Goal: Task Accomplishment & Management: Manage account settings

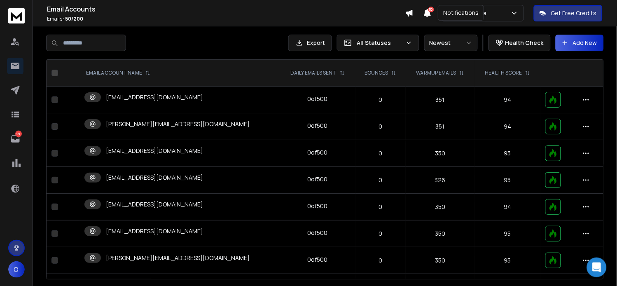
click at [434, 11] on span "50" at bounding box center [432, 10] width 6 height 6
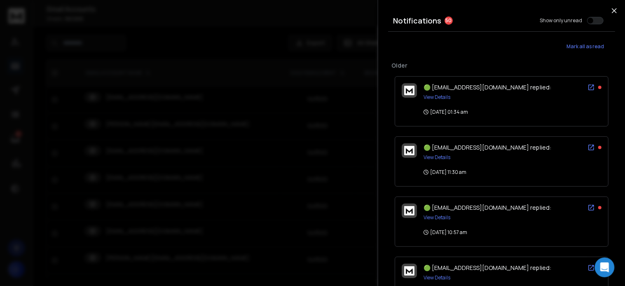
click at [611, 7] on icon "button" at bounding box center [614, 11] width 8 height 8
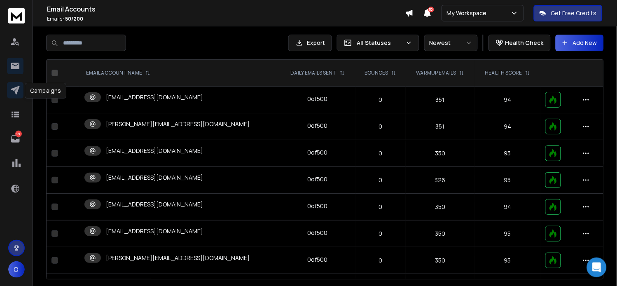
click at [21, 87] on link at bounding box center [15, 90] width 16 height 16
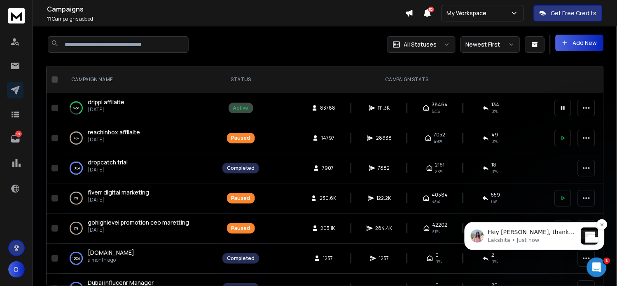
click at [527, 234] on p "Hey Omar, thanks for reaching out. Yes, you can use the variable option next to…" at bounding box center [532, 232] width 89 height 8
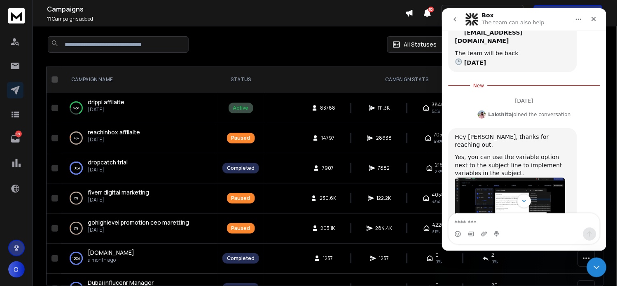
scroll to position [117, 0]
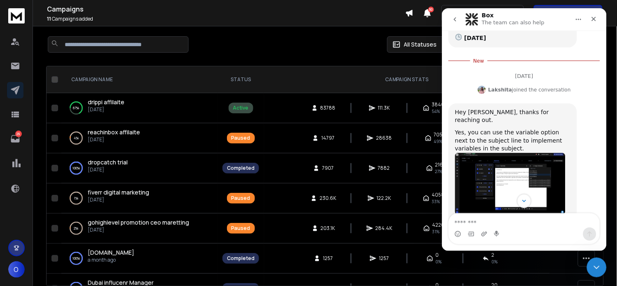
click at [536, 153] on img "Lakshita says…" at bounding box center [510, 184] width 110 height 62
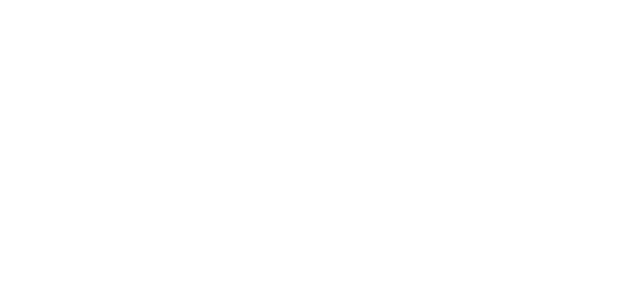
scroll to position [0, 0]
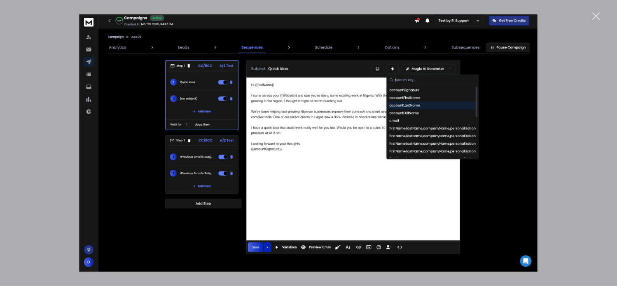
type input "**********"
click at [598, 19] on div "Close" at bounding box center [597, 16] width 8 height 8
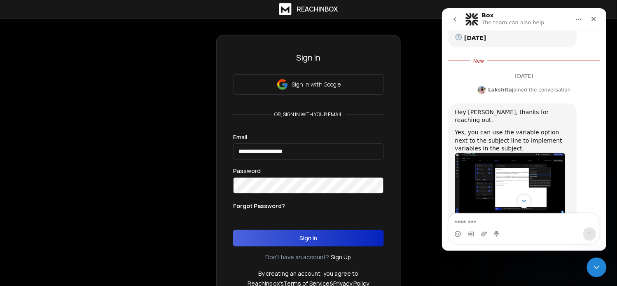
click at [290, 244] on button "Sign In" at bounding box center [308, 238] width 151 height 16
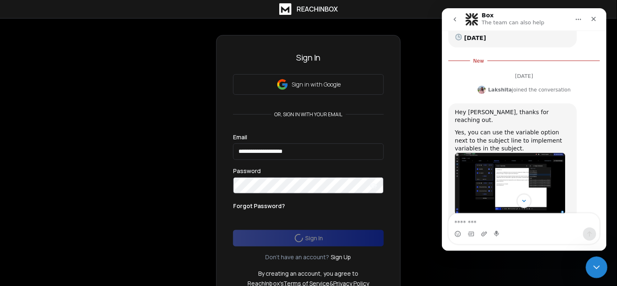
drag, startPoint x: 598, startPoint y: 267, endPoint x: 594, endPoint y: 263, distance: 5.3
click at [598, 268] on icon "Close Intercom Messenger" at bounding box center [596, 266] width 10 height 10
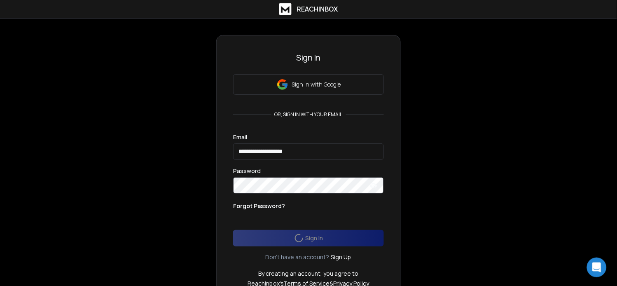
scroll to position [140, 0]
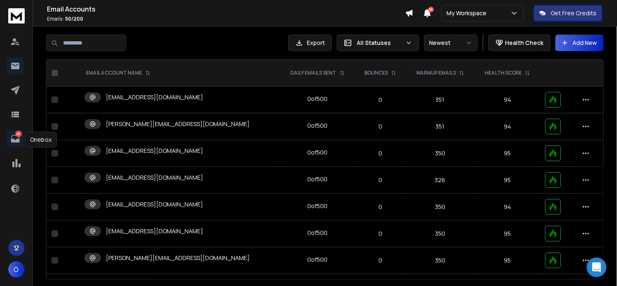
click at [12, 139] on icon at bounding box center [15, 139] width 10 height 10
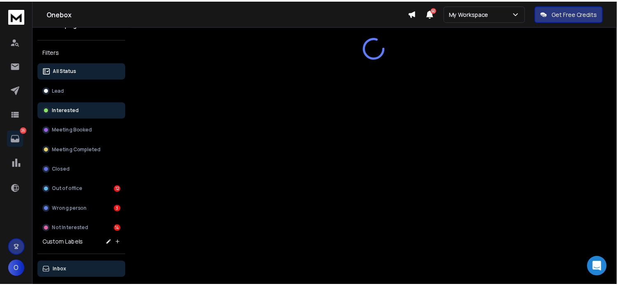
scroll to position [92, 0]
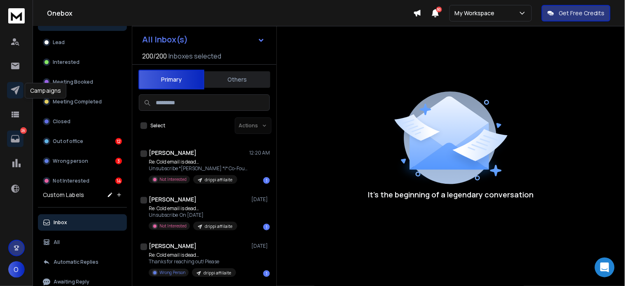
click at [12, 90] on icon at bounding box center [15, 90] width 9 height 9
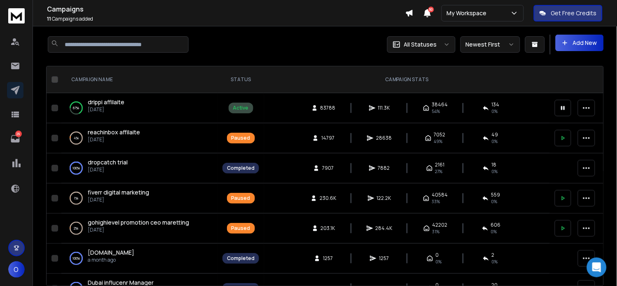
click at [102, 103] on span "drippi affilaite" at bounding box center [106, 102] width 37 height 8
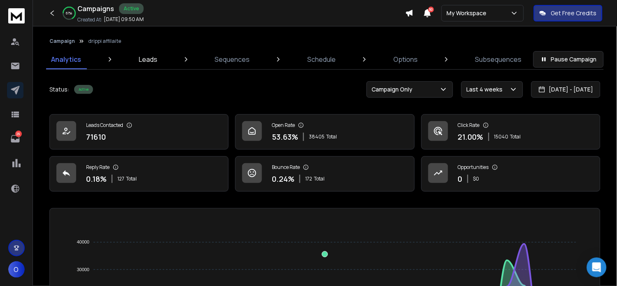
click at [145, 63] on p "Leads" at bounding box center [148, 59] width 19 height 10
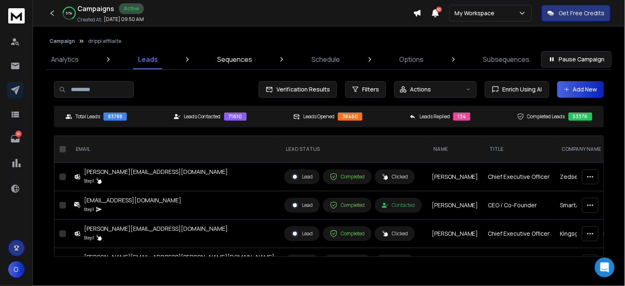
click at [235, 63] on p "Sequences" at bounding box center [234, 59] width 35 height 10
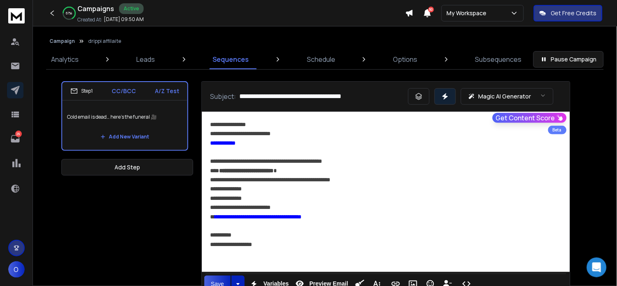
click at [440, 98] on button "button" at bounding box center [445, 96] width 21 height 16
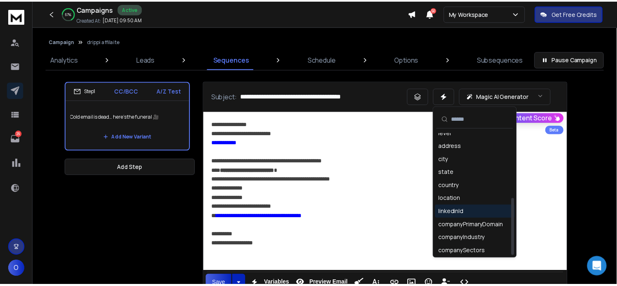
scroll to position [139, 0]
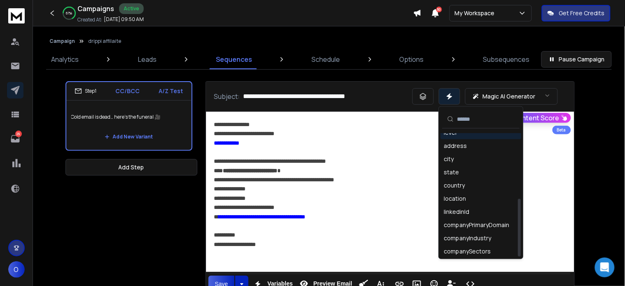
click at [451, 94] on icon "button" at bounding box center [449, 96] width 7 height 7
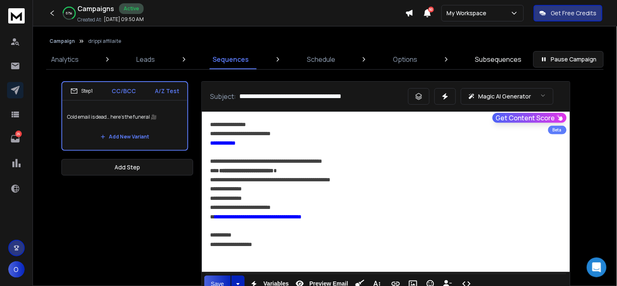
click at [479, 59] on p "Subsequences" at bounding box center [499, 59] width 47 height 10
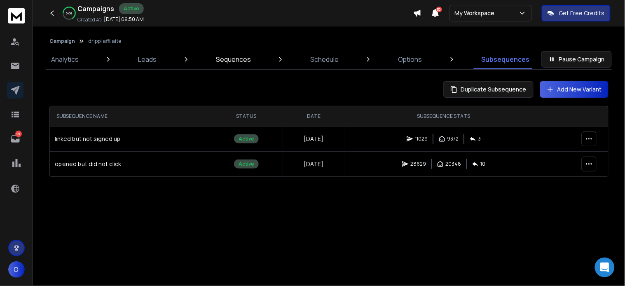
click at [247, 60] on p "Sequences" at bounding box center [233, 59] width 35 height 10
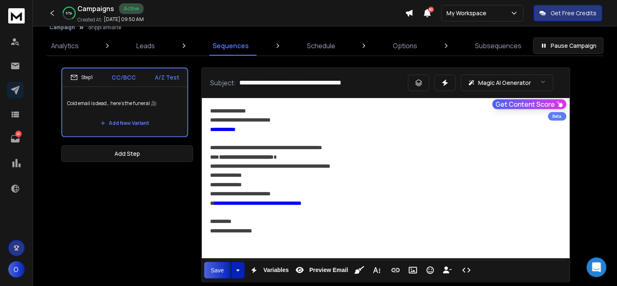
scroll to position [21, 0]
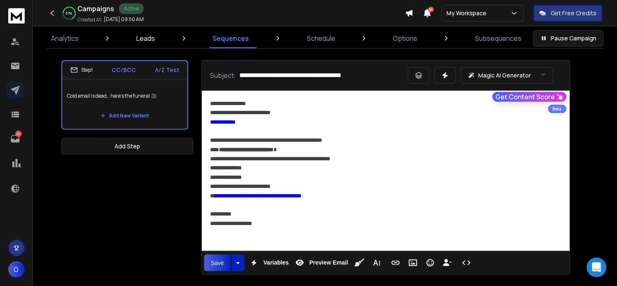
click at [148, 31] on link "Leads" at bounding box center [145, 38] width 28 height 20
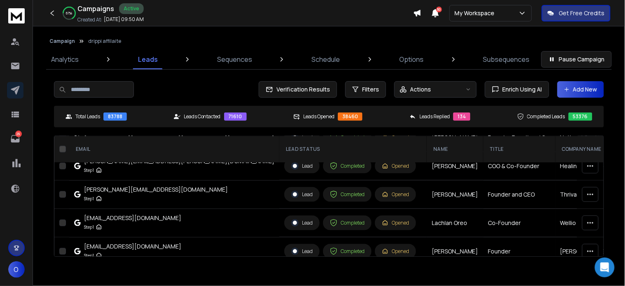
scroll to position [275, 0]
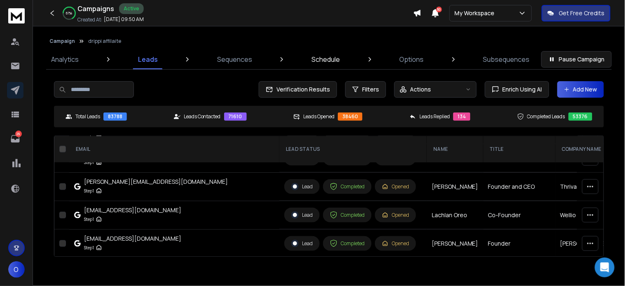
click at [336, 61] on p "Schedule" at bounding box center [326, 59] width 28 height 10
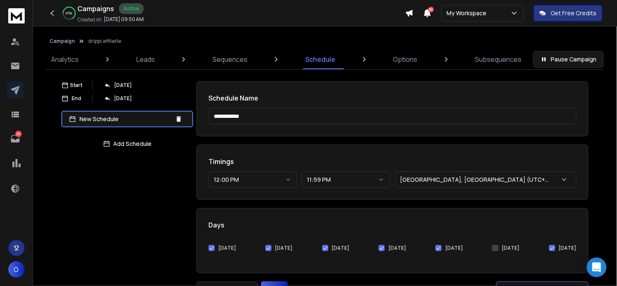
click at [275, 183] on button "12:00 PM" at bounding box center [253, 179] width 89 height 16
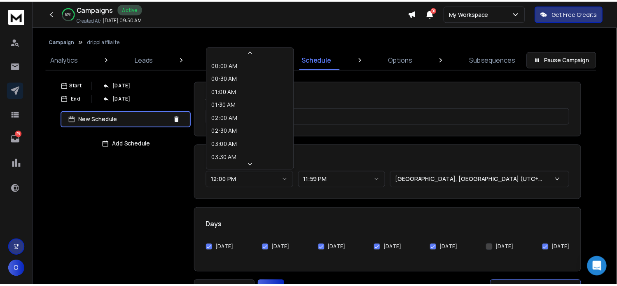
scroll to position [228, 0]
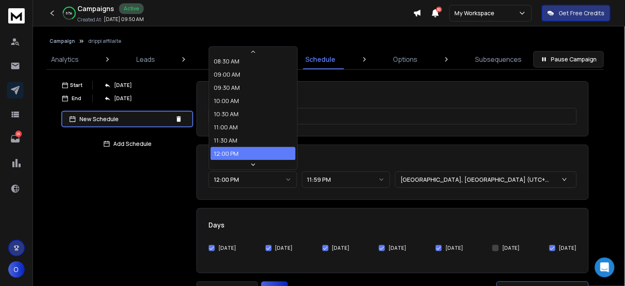
select select "********"
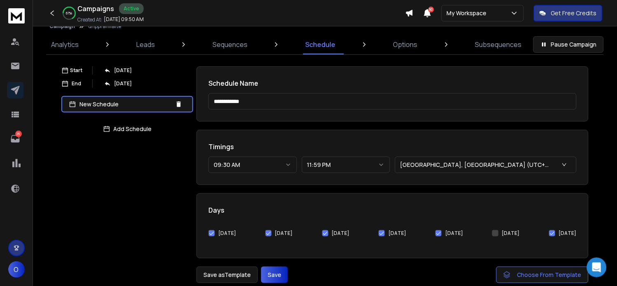
scroll to position [23, 0]
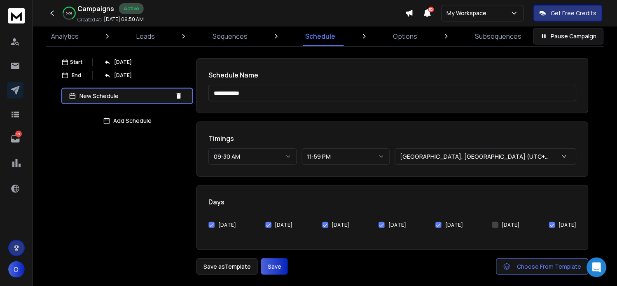
click at [281, 266] on button "Save" at bounding box center [274, 266] width 27 height 16
click at [397, 36] on p "Options" at bounding box center [406, 36] width 24 height 10
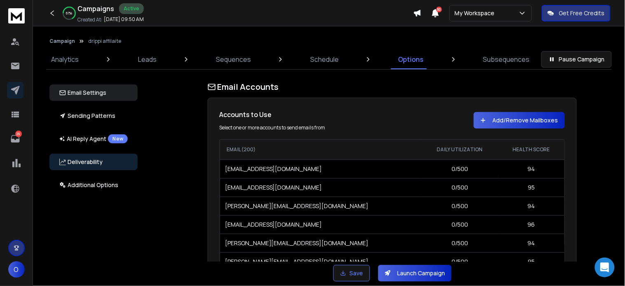
click at [77, 154] on button "Deliverability" at bounding box center [93, 162] width 88 height 16
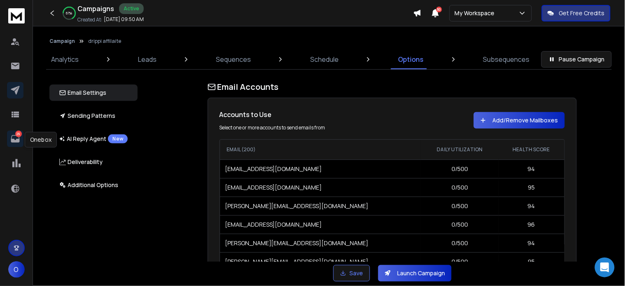
click at [18, 142] on icon at bounding box center [15, 138] width 9 height 7
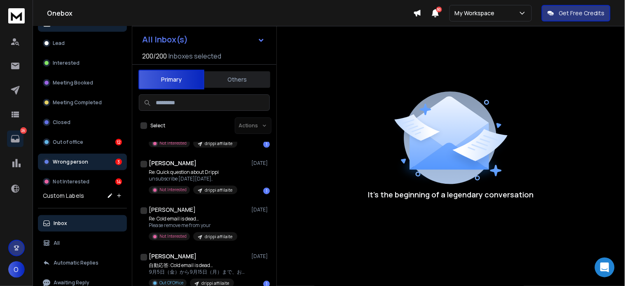
scroll to position [92, 0]
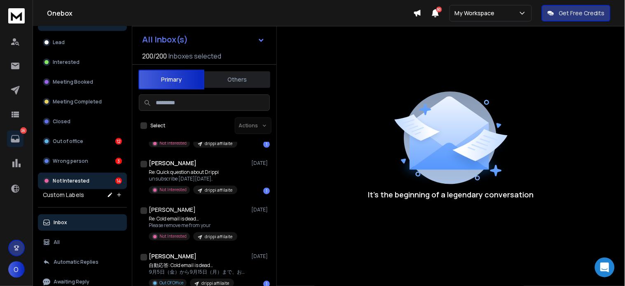
click at [77, 184] on div "Not Interested" at bounding box center [66, 180] width 47 height 7
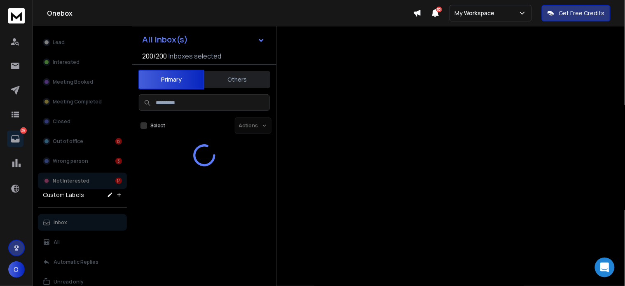
scroll to position [0, 0]
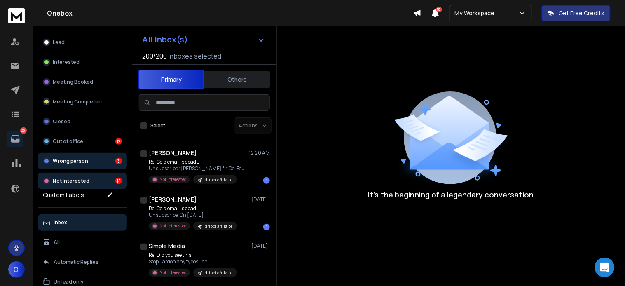
click at [75, 158] on p "Wrong person" at bounding box center [70, 161] width 35 height 7
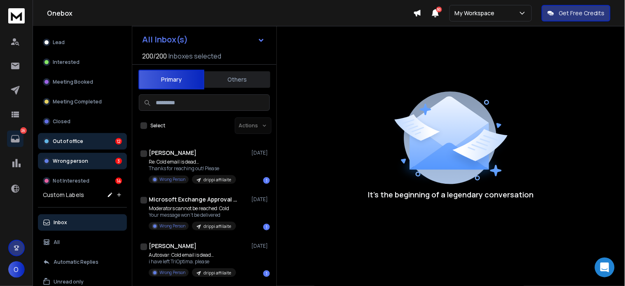
click at [76, 146] on button "Out of office 12" at bounding box center [82, 141] width 89 height 16
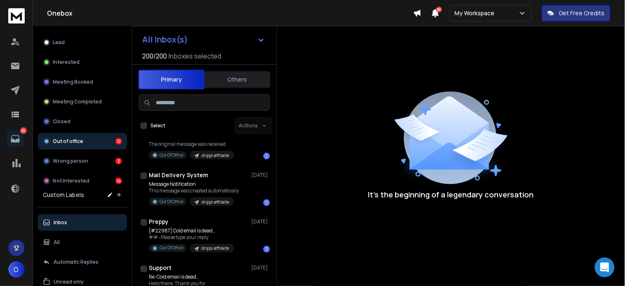
scroll to position [320, 0]
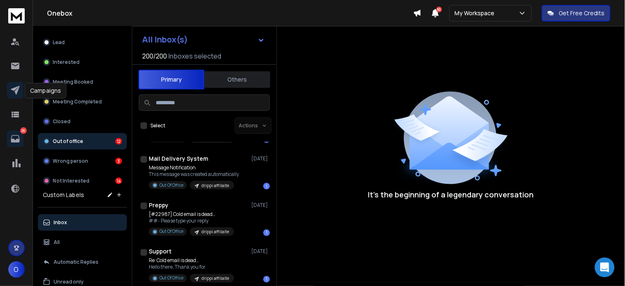
click at [10, 88] on icon at bounding box center [15, 90] width 10 height 10
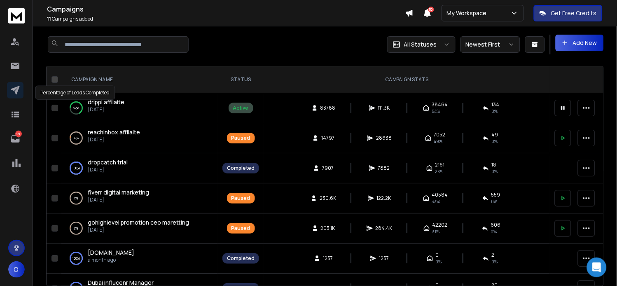
click at [112, 104] on span "drippi affilaite" at bounding box center [106, 102] width 37 height 8
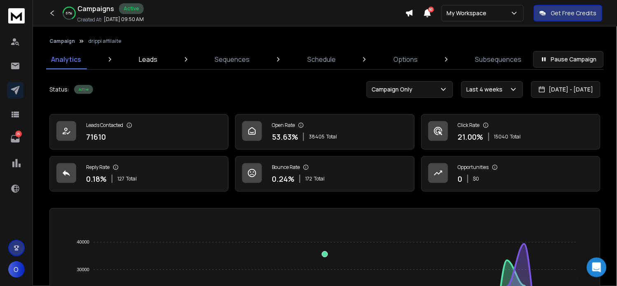
click at [147, 58] on p "Leads" at bounding box center [148, 59] width 19 height 10
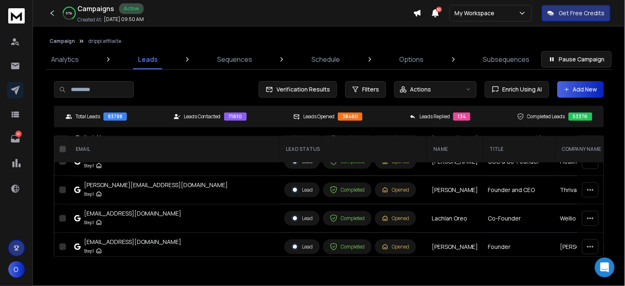
scroll to position [275, 0]
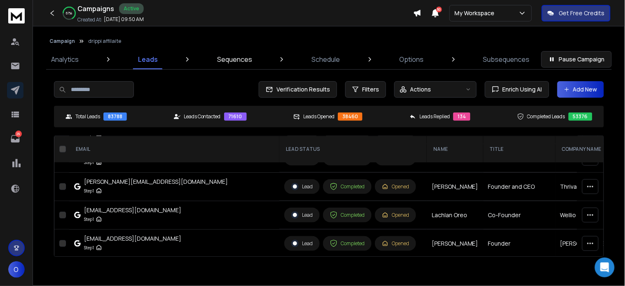
click at [237, 56] on p "Sequences" at bounding box center [234, 59] width 35 height 10
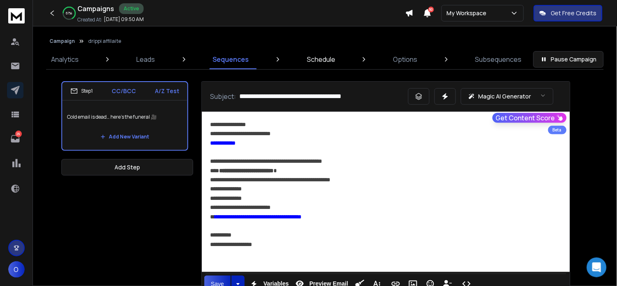
click at [309, 58] on p "Schedule" at bounding box center [321, 59] width 28 height 10
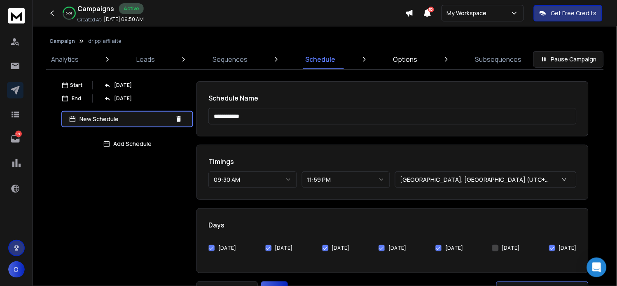
click at [401, 58] on p "Options" at bounding box center [406, 59] width 24 height 10
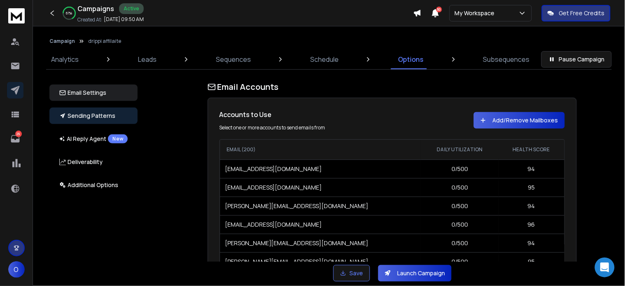
click at [75, 117] on p "Sending Patterns" at bounding box center [87, 116] width 56 height 8
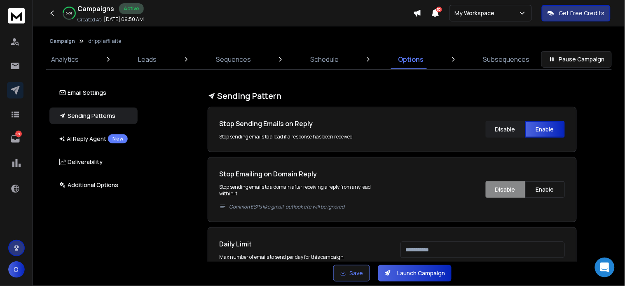
scroll to position [266, 0]
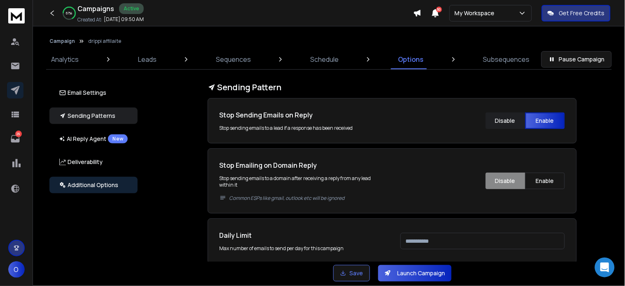
click at [84, 178] on button "Additional Options" at bounding box center [93, 185] width 88 height 16
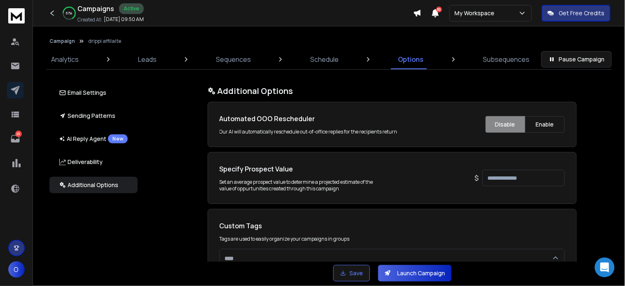
scroll to position [1475, 0]
